Goal: Answer question/provide support

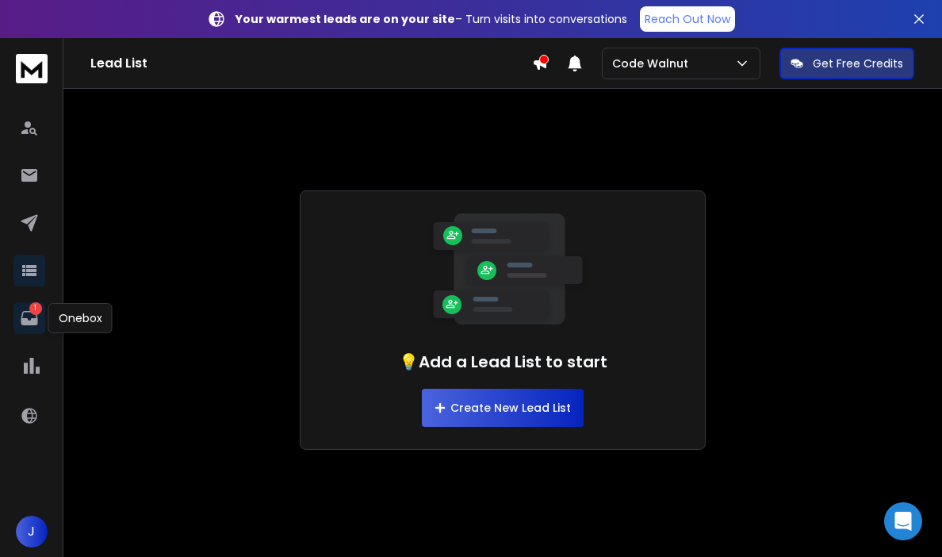
click at [25, 320] on icon at bounding box center [29, 318] width 17 height 14
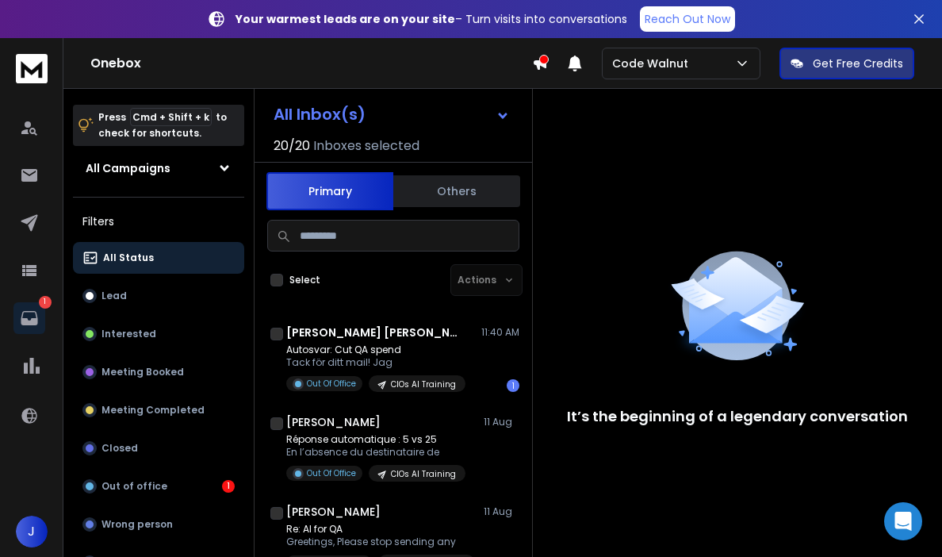
click at [148, 354] on div "All Status Lead Interested Meeting Booked Meeting Completed Closed Out of offic…" at bounding box center [158, 410] width 171 height 336
click at [139, 337] on p "Interested" at bounding box center [128, 333] width 55 height 13
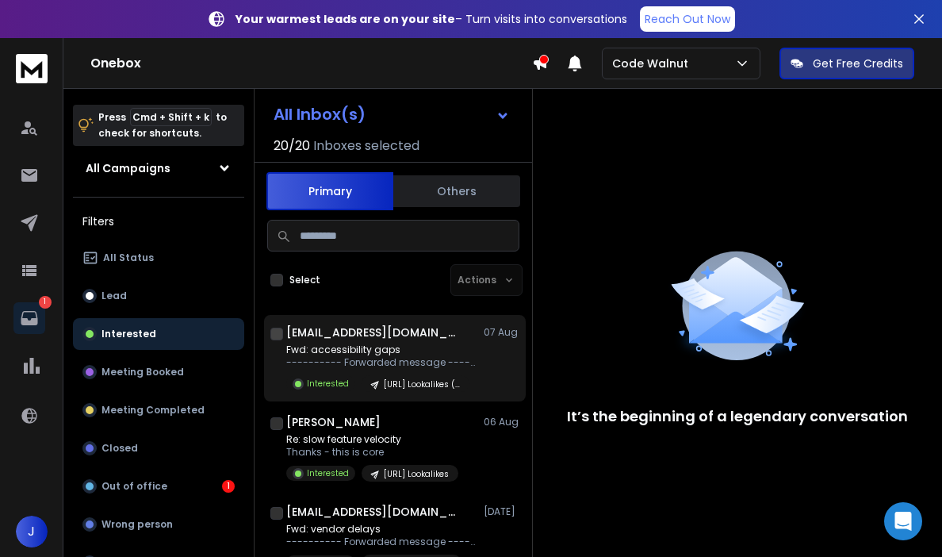
click at [355, 339] on h1 "[EMAIL_ADDRESS][DOMAIN_NAME] +1" at bounding box center [373, 332] width 174 height 16
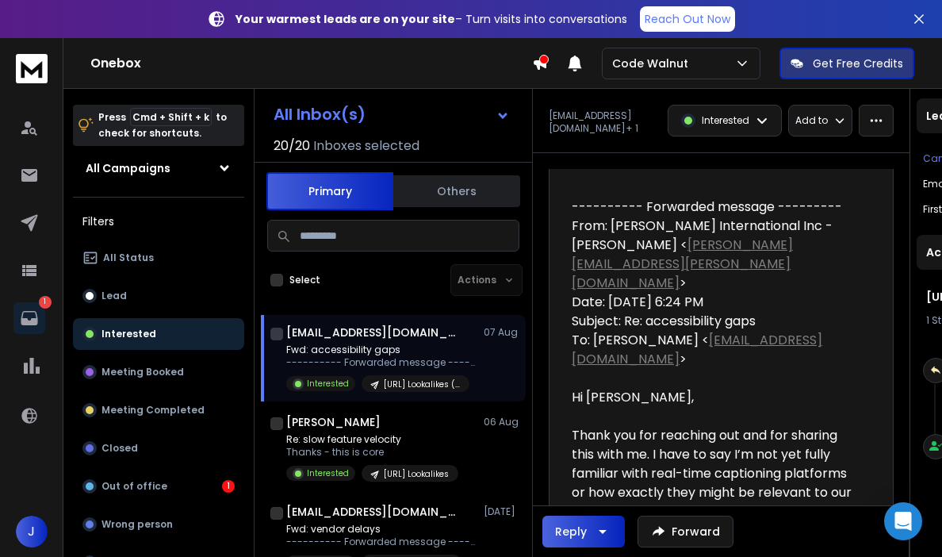
scroll to position [396, 0]
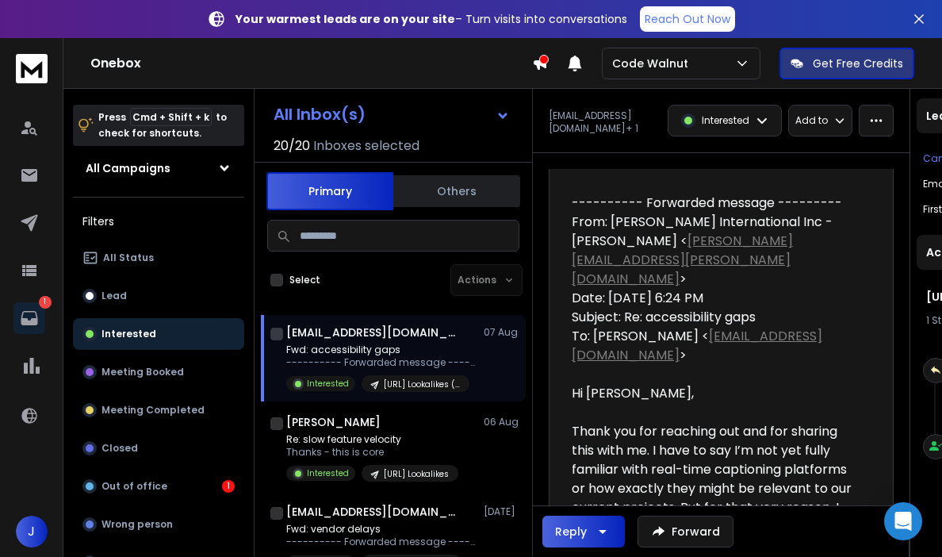
click at [676, 365] on div at bounding box center [715, 374] width 286 height 19
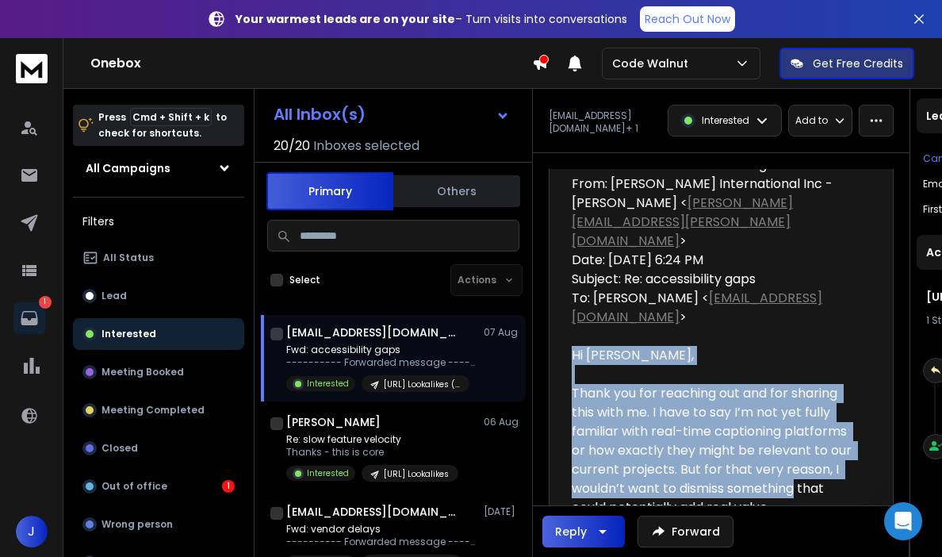
drag, startPoint x: 574, startPoint y: 297, endPoint x: 738, endPoint y: 429, distance: 210.9
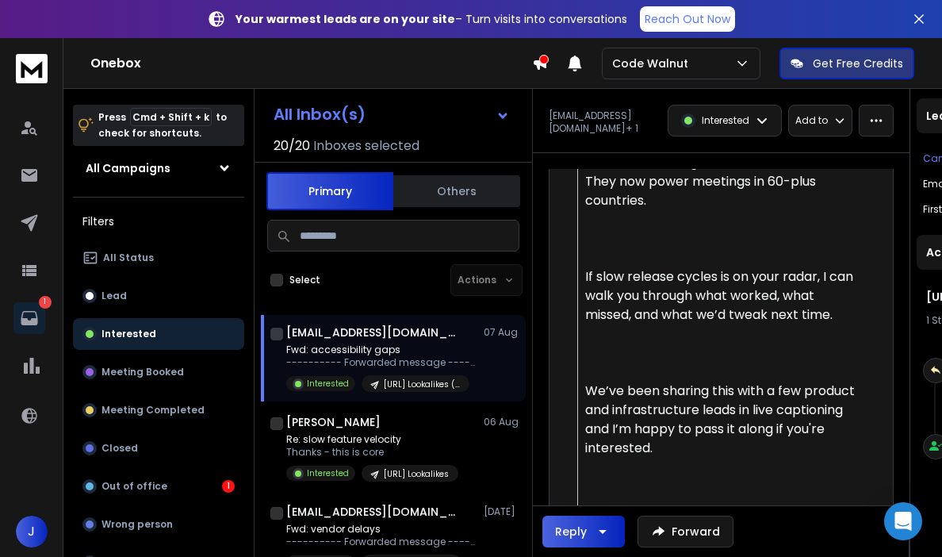
scroll to position [2000, 0]
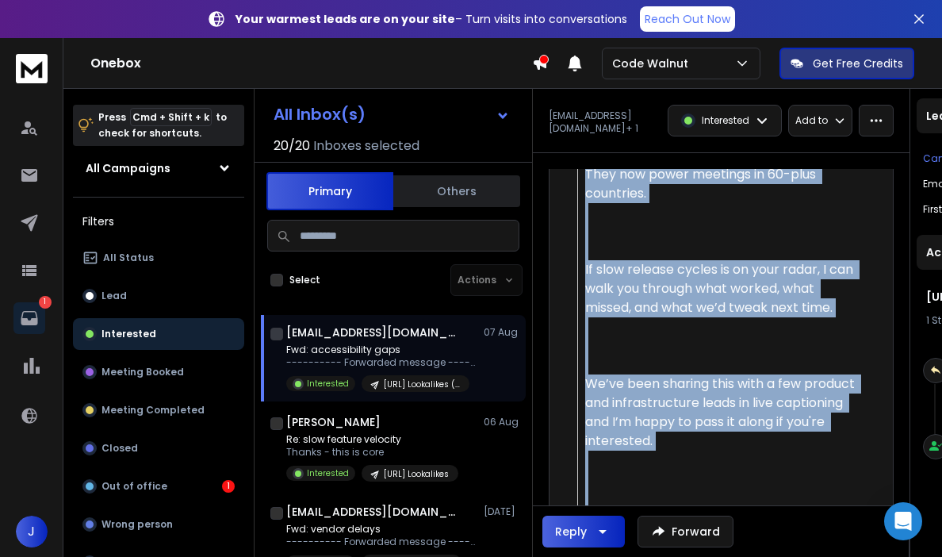
click at [682, 461] on blockquote "Hi [PERSON_NAME], Saw you’re in the live collaboration space and wanted to shar…" at bounding box center [717, 260] width 281 height 723
copy div "Lo Ipsum, Dolor sit ame consecte adi eli sed doeiusm temp inci ut. L etdo ma al…"
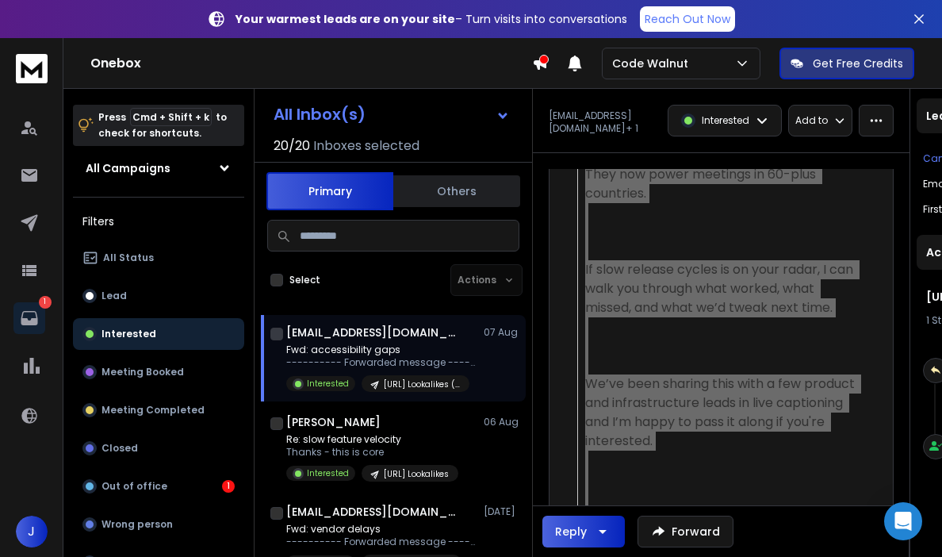
click at [19, 59] on img at bounding box center [32, 68] width 32 height 29
